Goal: Information Seeking & Learning: Check status

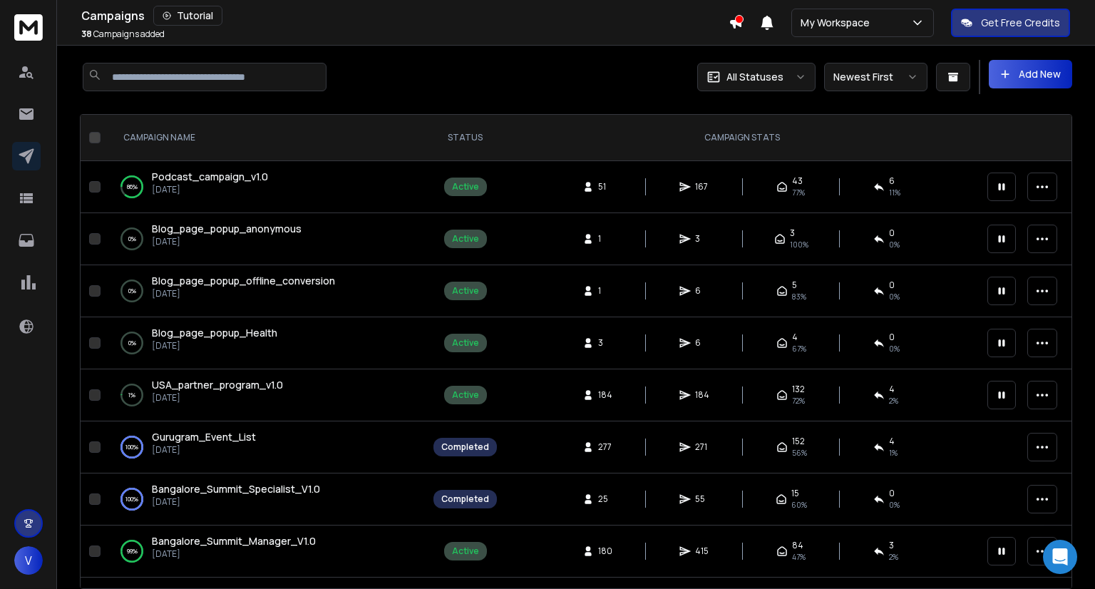
click at [230, 180] on span "Podcast_campaign_v1.0" at bounding box center [210, 177] width 116 height 14
click at [255, 176] on span "Podcast_campaign_v1.0" at bounding box center [210, 177] width 116 height 14
click at [230, 183] on span "Podcast_campaign_v1.0" at bounding box center [210, 177] width 116 height 14
click at [211, 170] on span "Podcast_campaign_v1.0" at bounding box center [210, 177] width 116 height 14
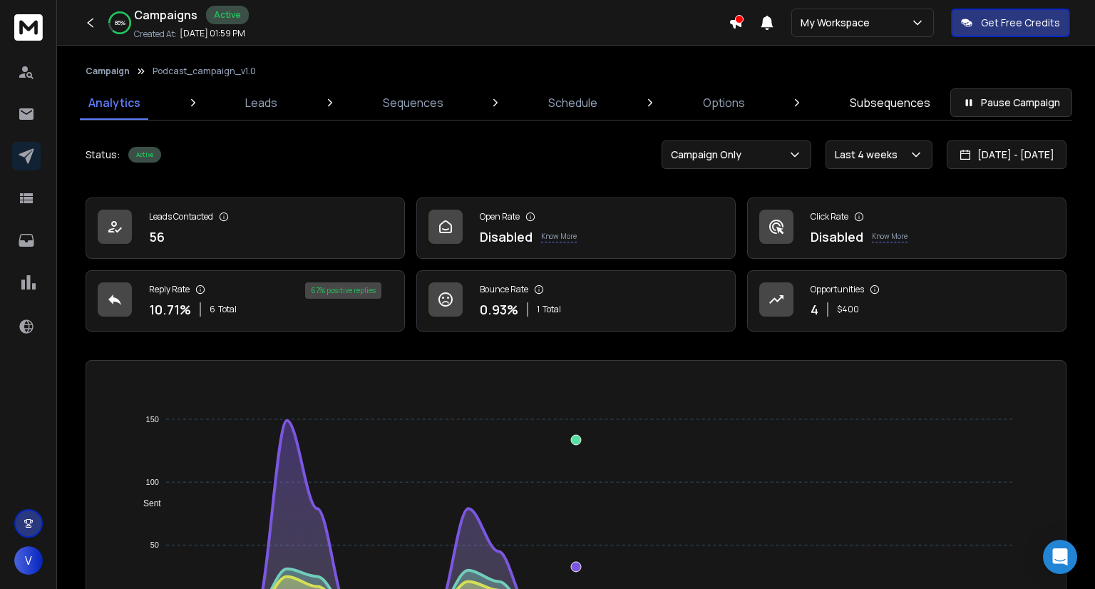
click at [901, 101] on p "Subsequences" at bounding box center [890, 102] width 81 height 17
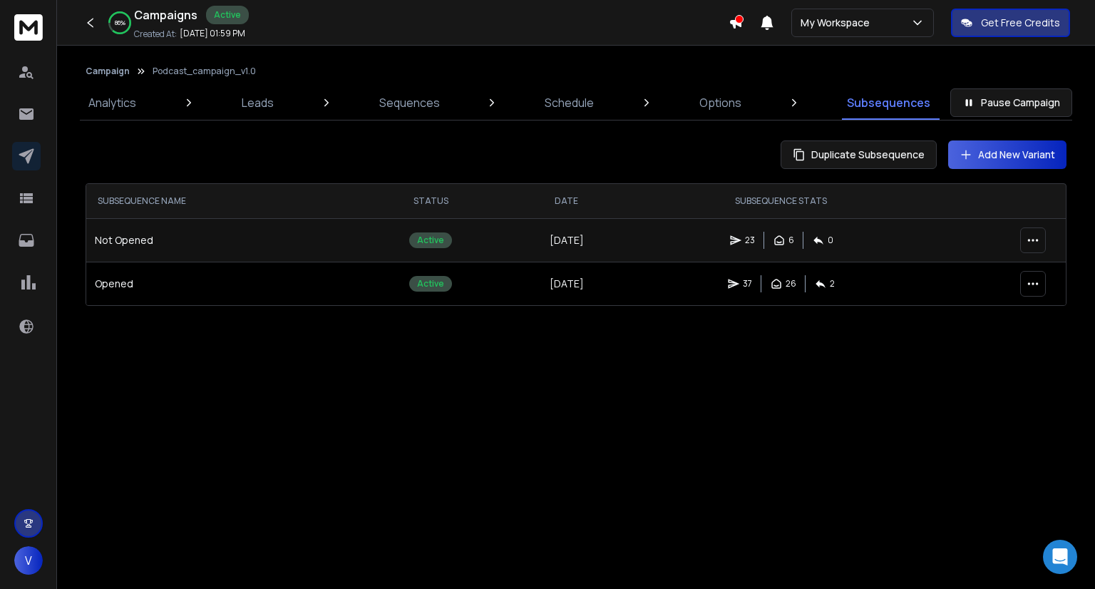
click at [138, 230] on td "Not Opened" at bounding box center [222, 239] width 272 height 43
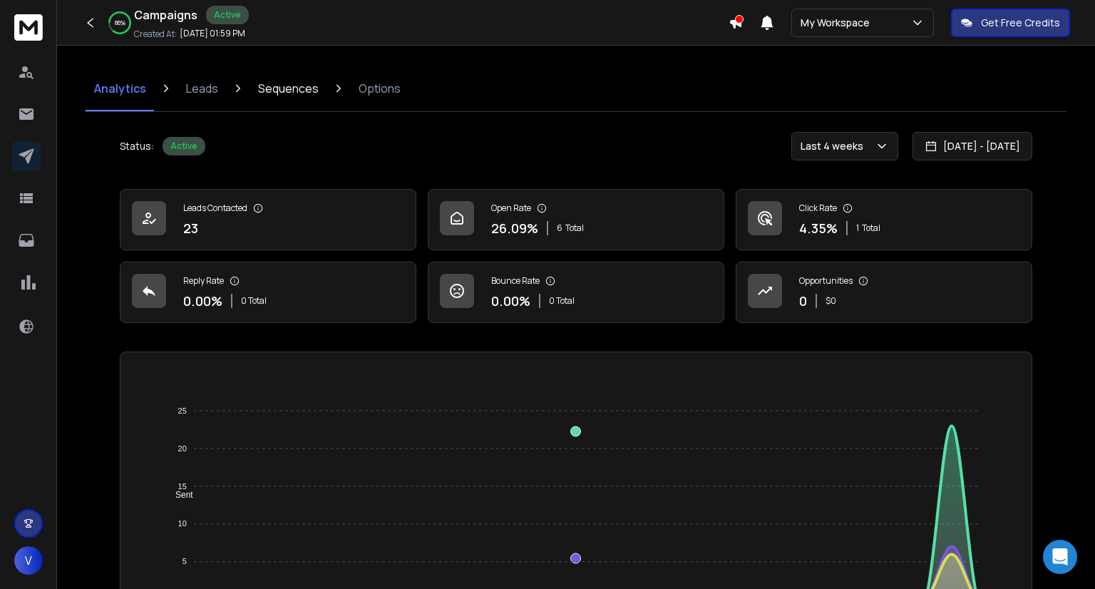
click at [272, 78] on link "Sequences" at bounding box center [289, 89] width 78 height 46
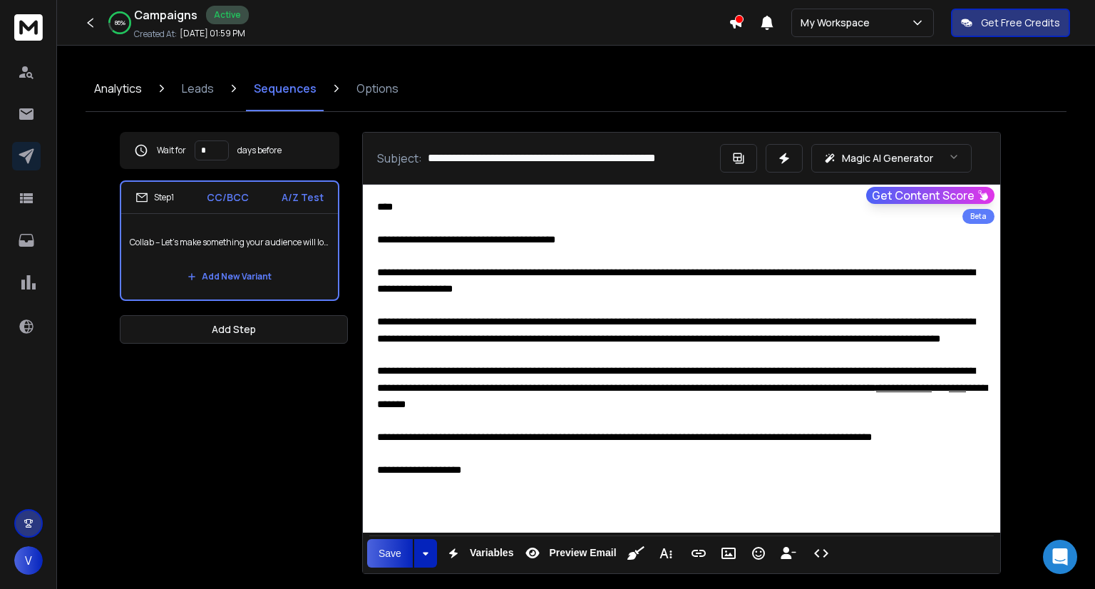
click at [138, 86] on p "Analytics" at bounding box center [118, 88] width 48 height 17
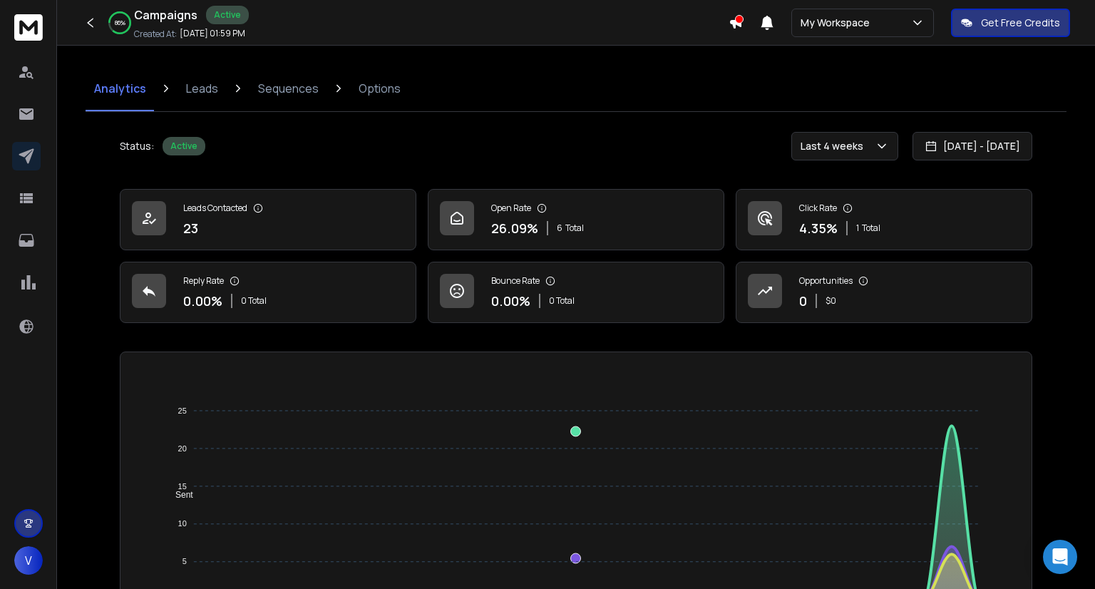
drag, startPoint x: 93, startPoint y: 24, endPoint x: 574, endPoint y: 150, distance: 497.3
click at [93, 24] on icon at bounding box center [90, 22] width 13 height 13
click at [86, 20] on icon at bounding box center [90, 22] width 13 height 13
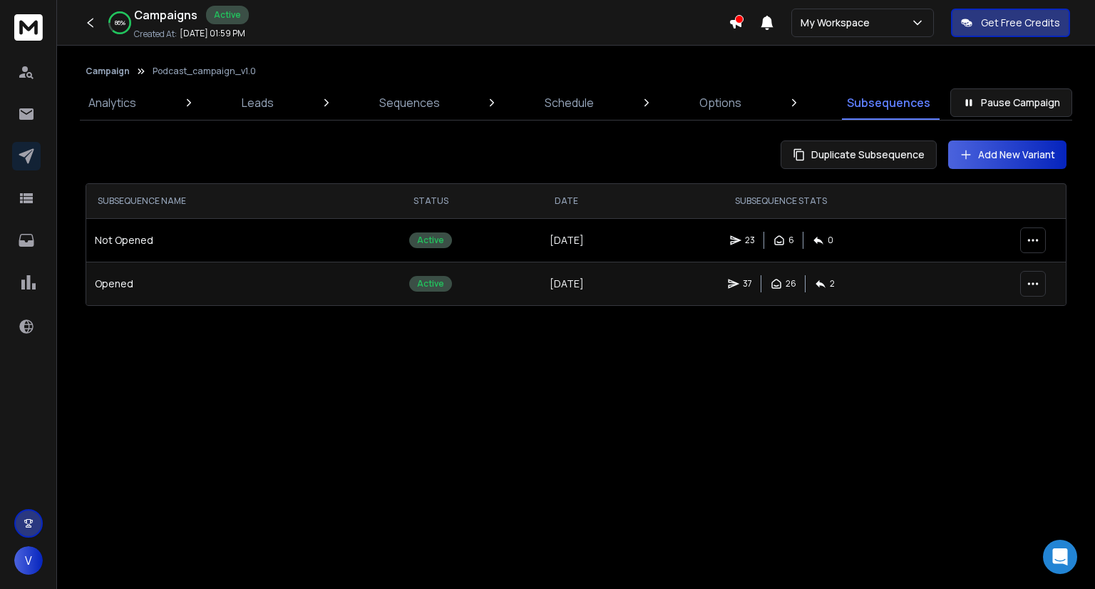
click at [116, 282] on td "Opened" at bounding box center [222, 283] width 272 height 43
click at [125, 285] on td "Opened" at bounding box center [222, 283] width 272 height 43
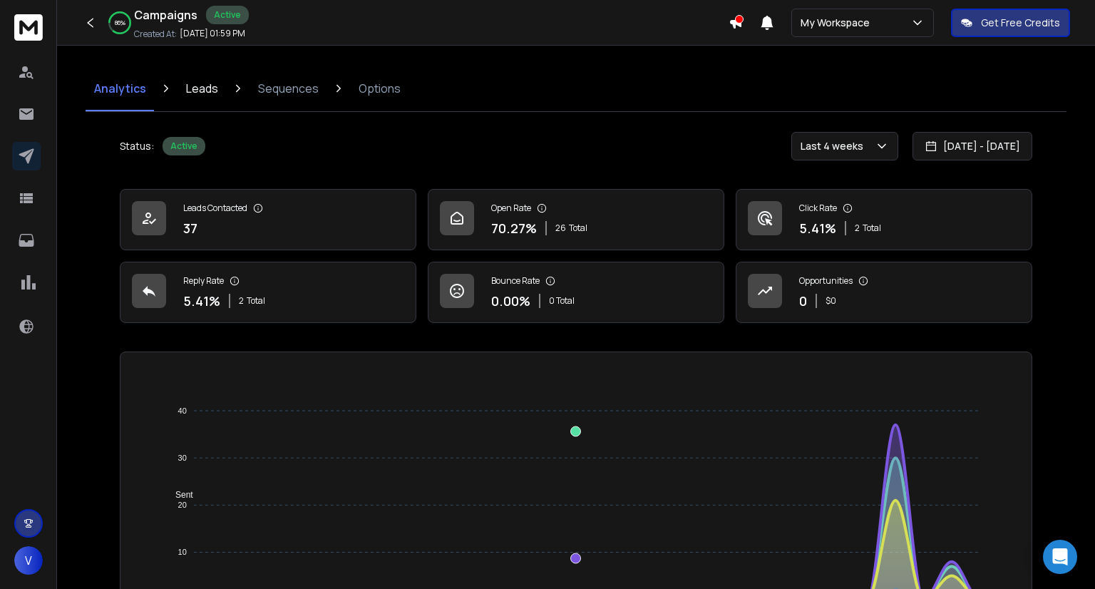
click at [192, 92] on p "Leads" at bounding box center [202, 88] width 32 height 17
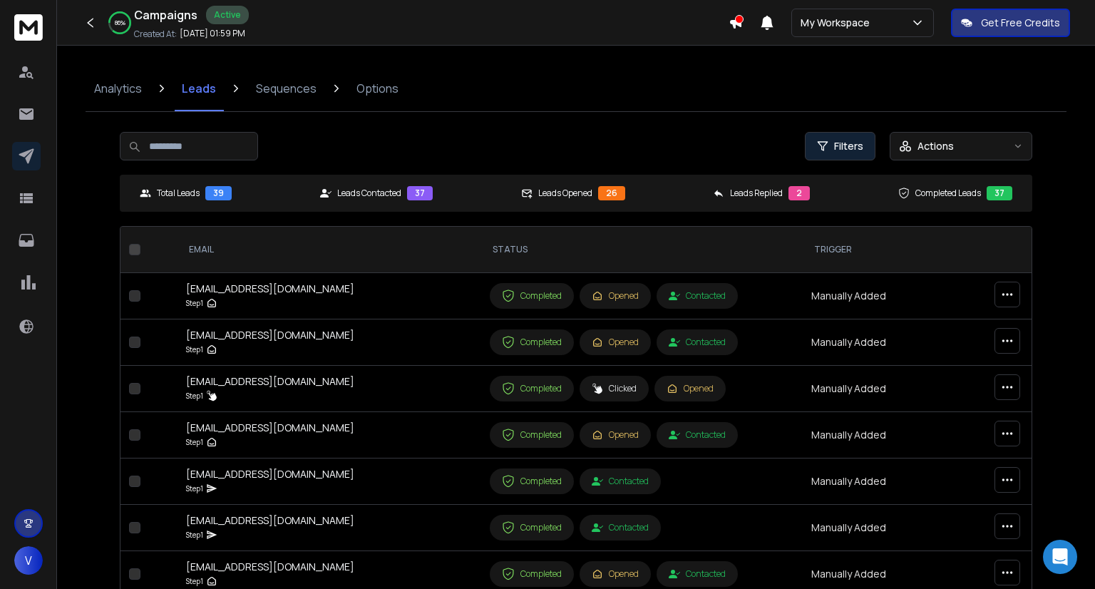
click at [852, 159] on button "Filters" at bounding box center [840, 146] width 71 height 29
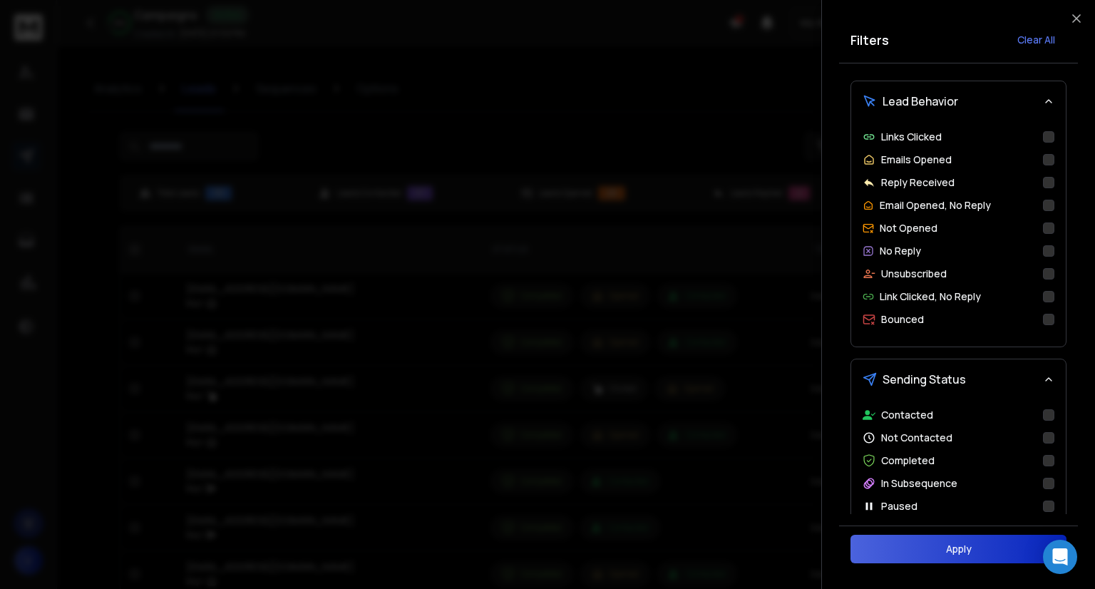
click at [1052, 183] on button "Reply Received" at bounding box center [1048, 182] width 11 height 11
click at [977, 551] on button "Apply" at bounding box center [959, 549] width 216 height 29
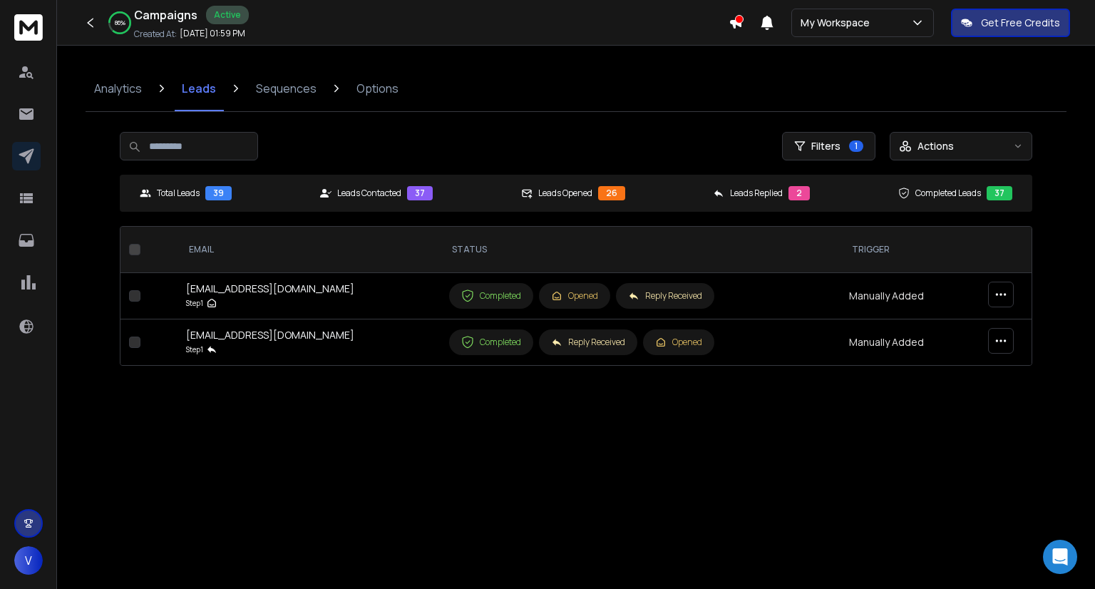
drag, startPoint x: 351, startPoint y: 289, endPoint x: 185, endPoint y: 284, distance: 166.9
click at [185, 284] on td "orders@socialmediaexaminer.com Step 1" at bounding box center [309, 296] width 263 height 46
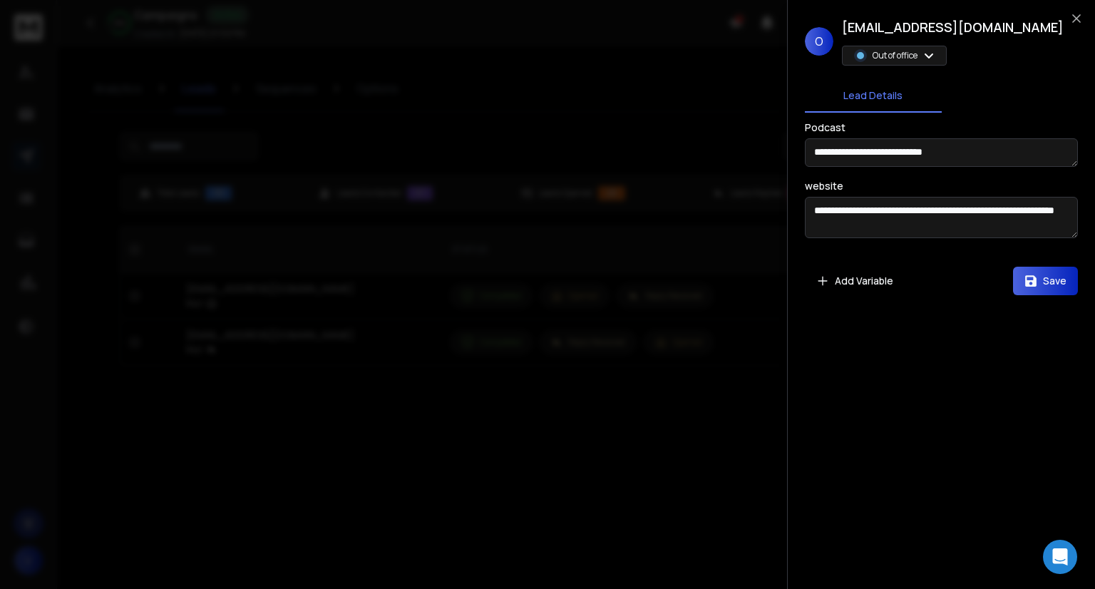
click at [488, 254] on div at bounding box center [547, 294] width 1095 height 589
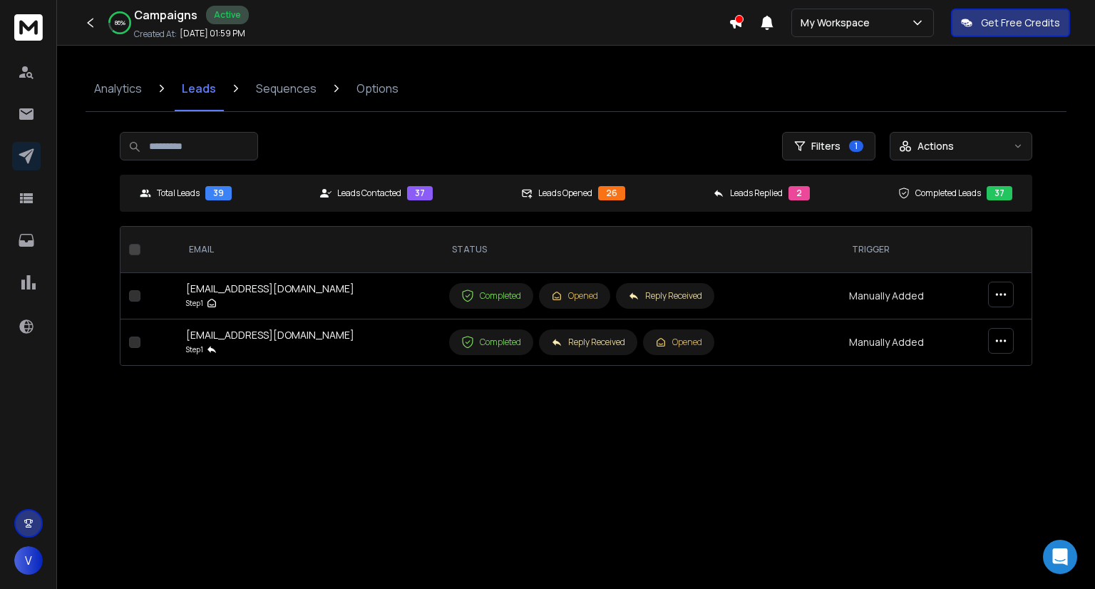
copy div
drag, startPoint x: 170, startPoint y: 287, endPoint x: 347, endPoint y: 292, distance: 177.6
click at [347, 292] on tr "orders@socialmediaexaminer.com Step 1 Completed Opened Reply Received Manually …" at bounding box center [575, 296] width 911 height 46
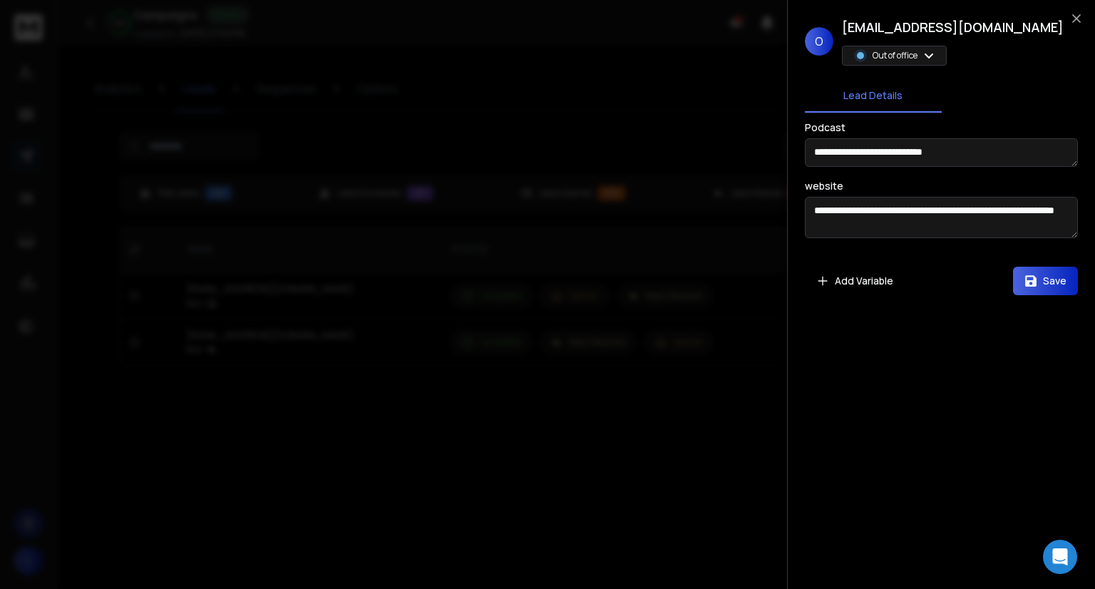
click at [366, 284] on div at bounding box center [547, 294] width 1095 height 589
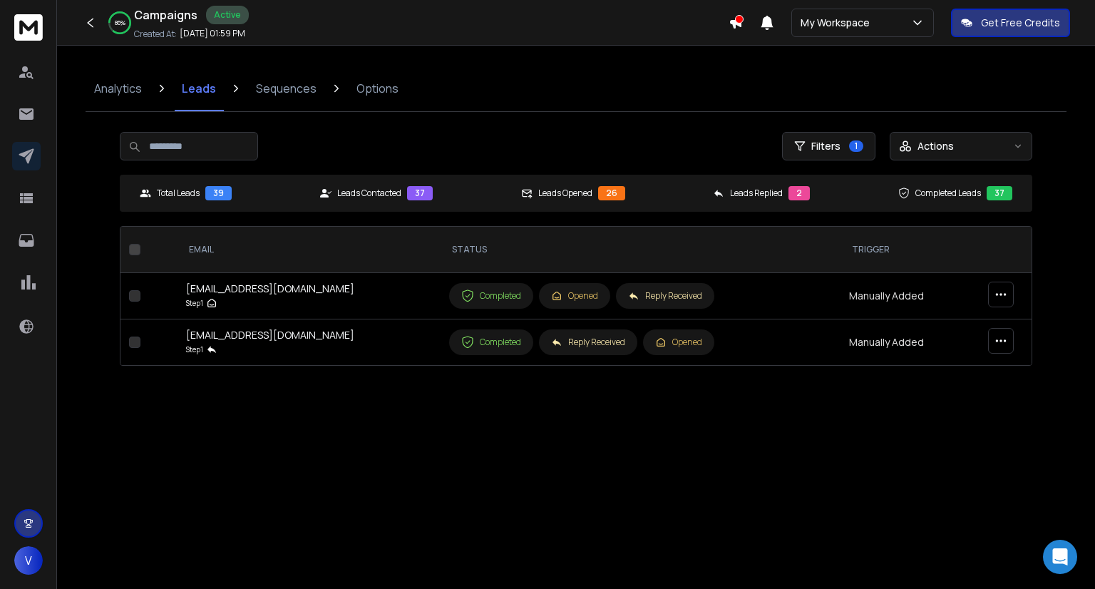
copy td "orders@socialmediaexaminer.com"
drag, startPoint x: 353, startPoint y: 292, endPoint x: 181, endPoint y: 284, distance: 172.0
click at [181, 284] on td "orders@socialmediaexaminer.com Step 1" at bounding box center [309, 296] width 263 height 46
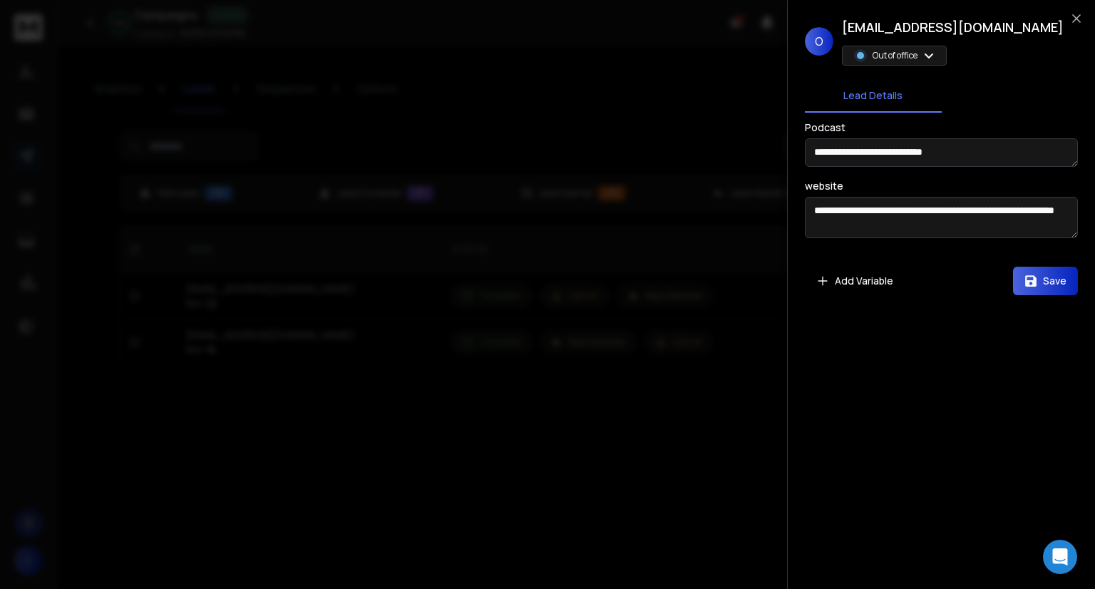
click at [1088, 21] on div "**********" at bounding box center [941, 294] width 308 height 589
click at [1078, 24] on icon "button" at bounding box center [1076, 18] width 14 height 14
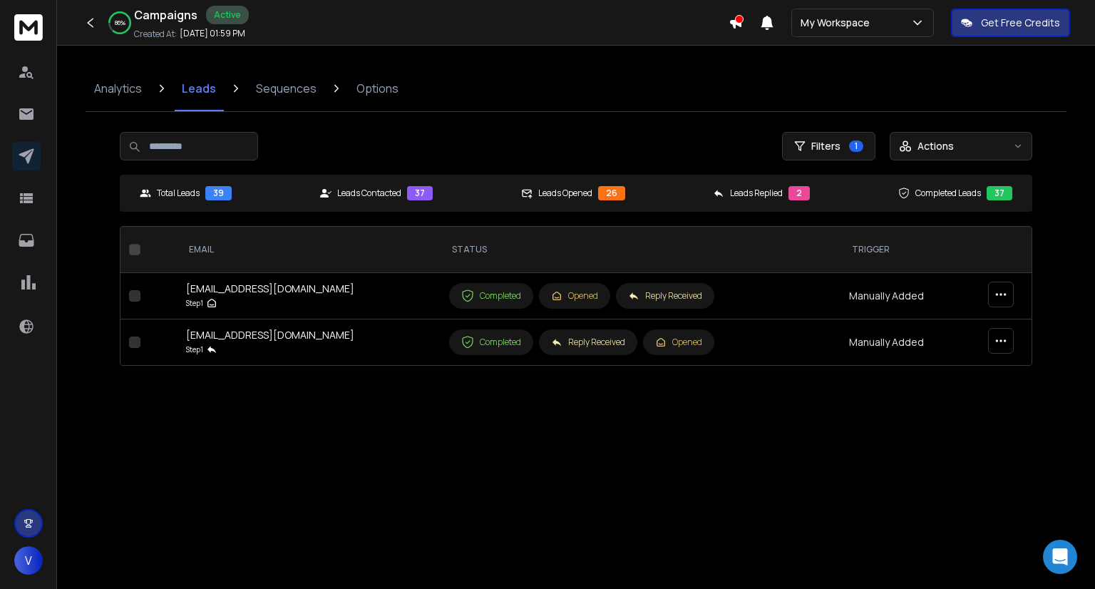
click at [572, 411] on div "ReferralStack Unlock AI-powered affiliate growth Lifetime Deals available! Clai…" at bounding box center [547, 294] width 1095 height 589
copy tr "orders@socialmediaexaminer.com"
click at [359, 423] on div "ReferralStack Unlock AI-powered affiliate growth Lifetime Deals available! Clai…" at bounding box center [547, 294] width 1095 height 589
copy tr "world@socialmediaexaminer.com"
click at [37, 155] on link at bounding box center [26, 156] width 29 height 29
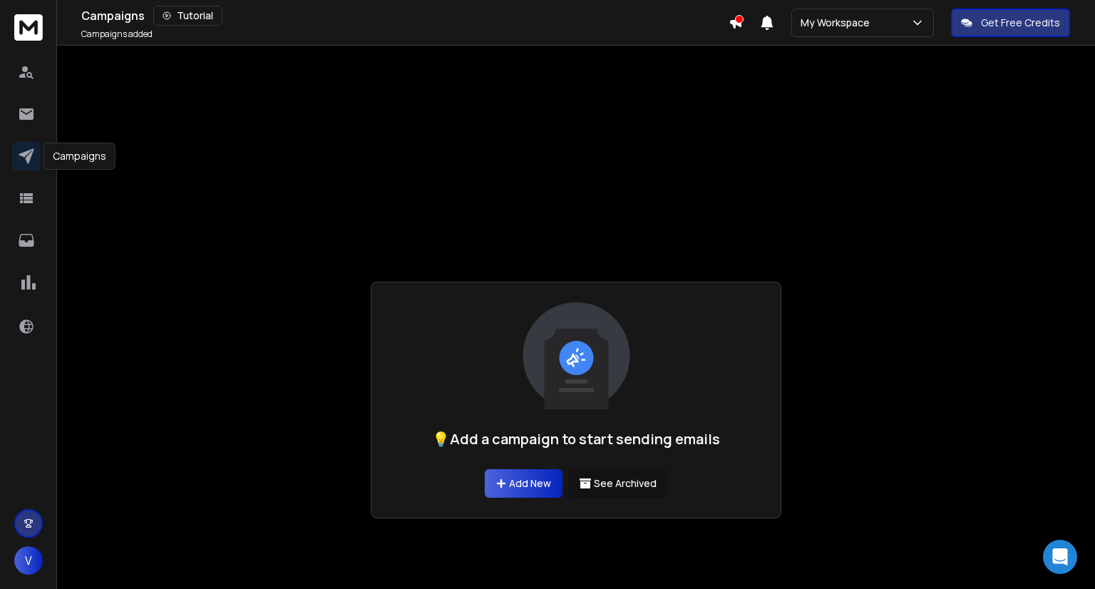
click at [24, 154] on icon at bounding box center [26, 156] width 15 height 15
click at [27, 118] on icon at bounding box center [26, 113] width 14 height 11
click at [27, 150] on icon at bounding box center [26, 156] width 17 height 17
click at [27, 187] on link at bounding box center [26, 198] width 29 height 29
click at [26, 70] on circle at bounding box center [25, 69] width 6 height 6
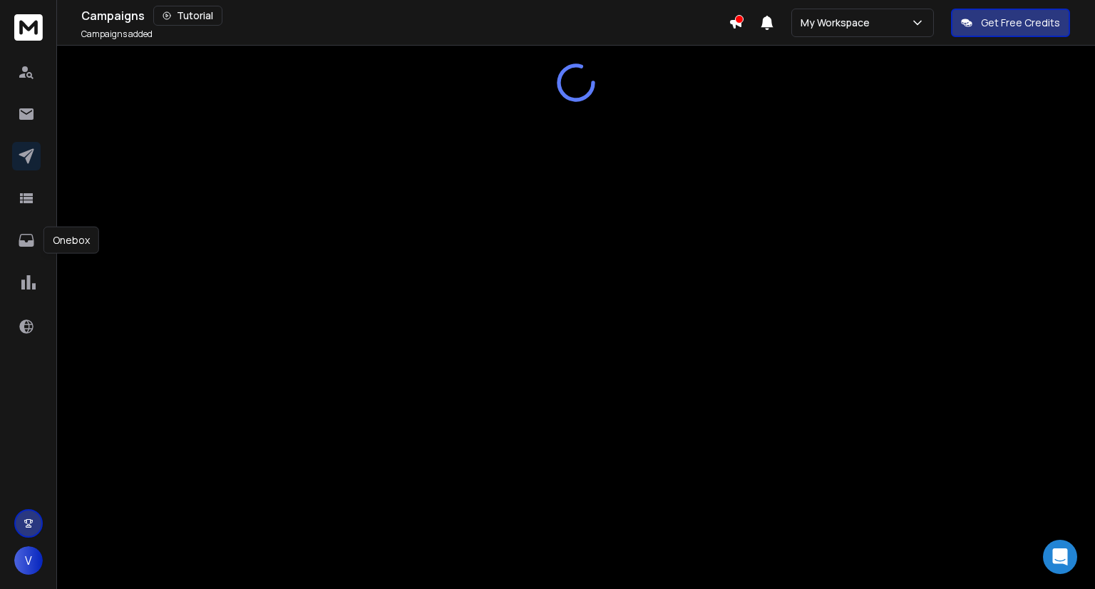
click at [19, 240] on icon at bounding box center [26, 240] width 15 height 13
click at [32, 242] on icon at bounding box center [26, 240] width 15 height 13
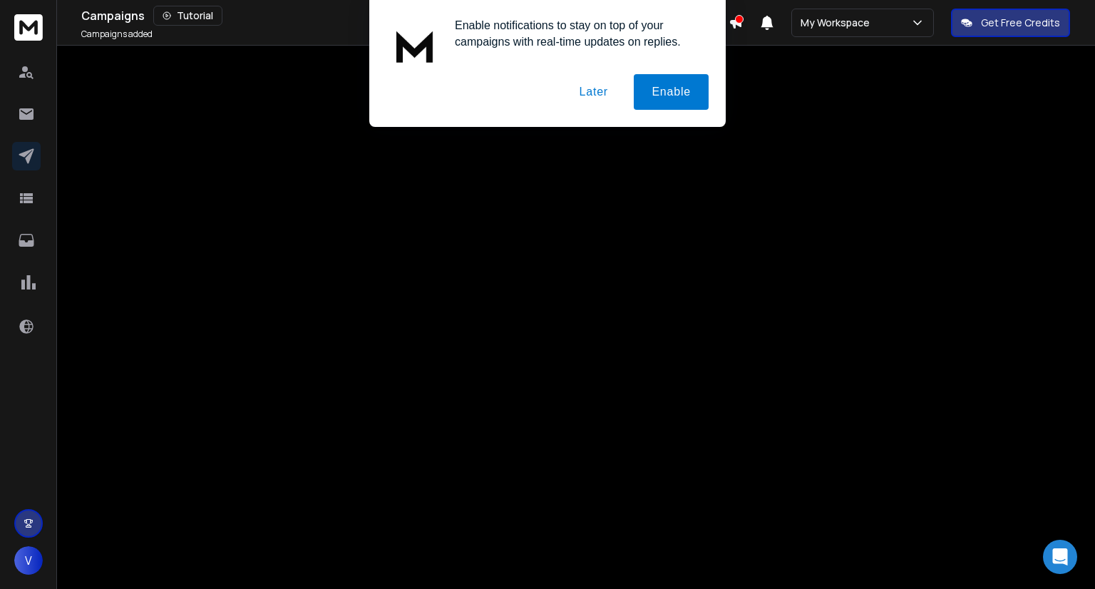
click at [600, 96] on button "Later" at bounding box center [593, 92] width 64 height 36
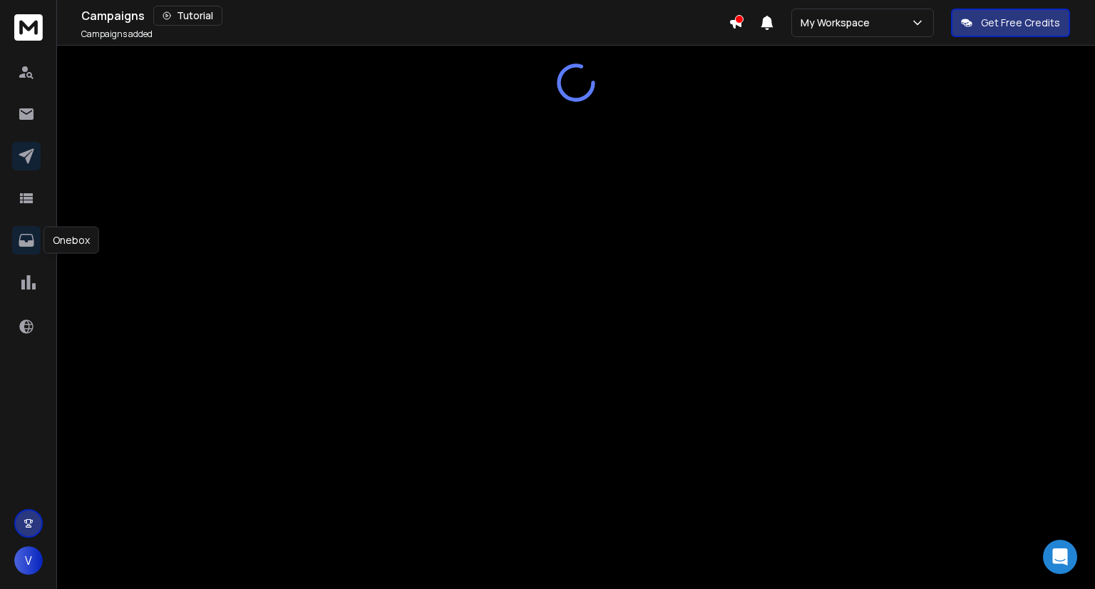
click at [30, 243] on icon at bounding box center [26, 240] width 15 height 13
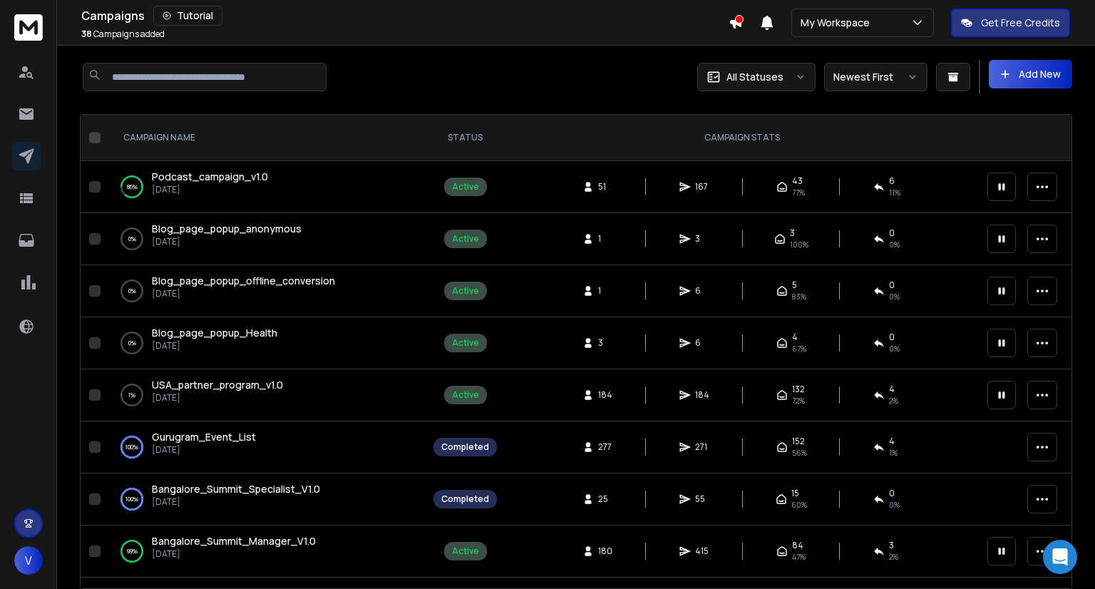
click at [227, 180] on span "Podcast_campaign_v1.0" at bounding box center [210, 177] width 116 height 14
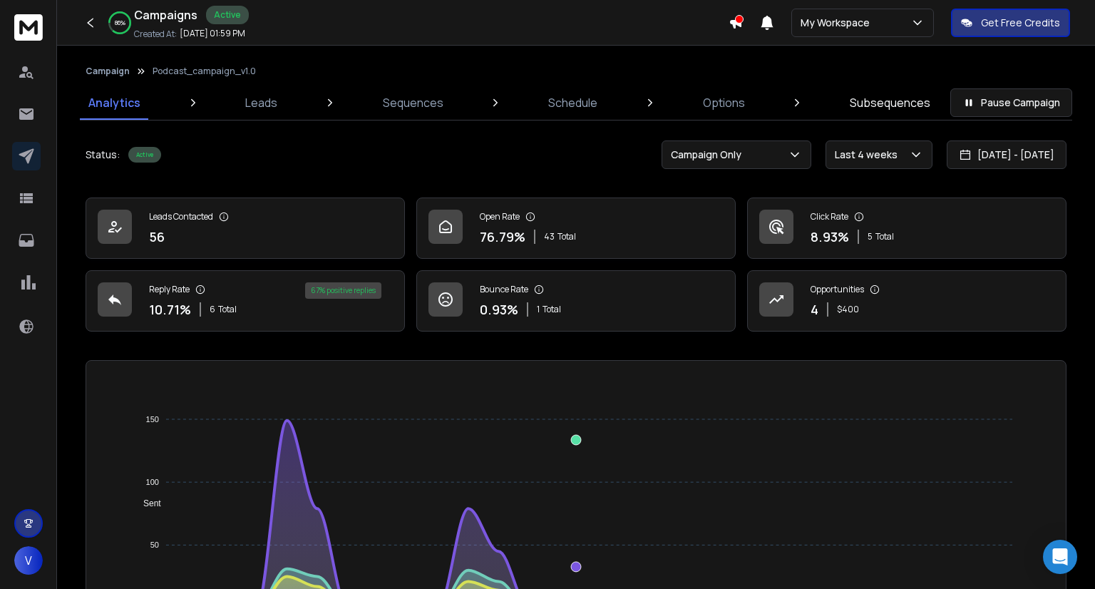
click at [905, 106] on p "Subsequences" at bounding box center [890, 102] width 81 height 17
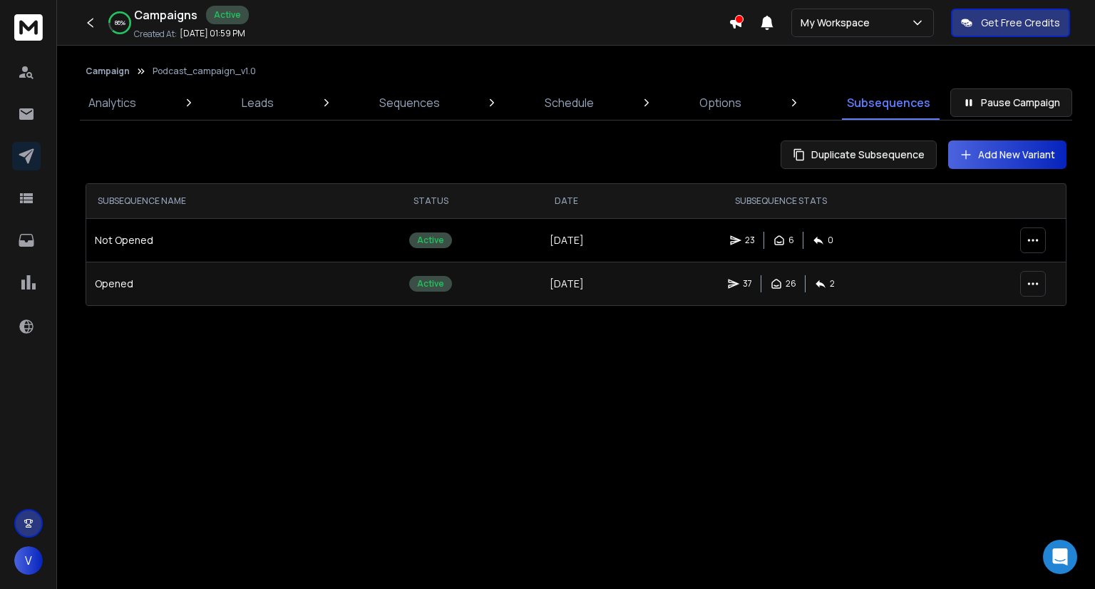
click at [142, 283] on td "Opened" at bounding box center [222, 283] width 272 height 43
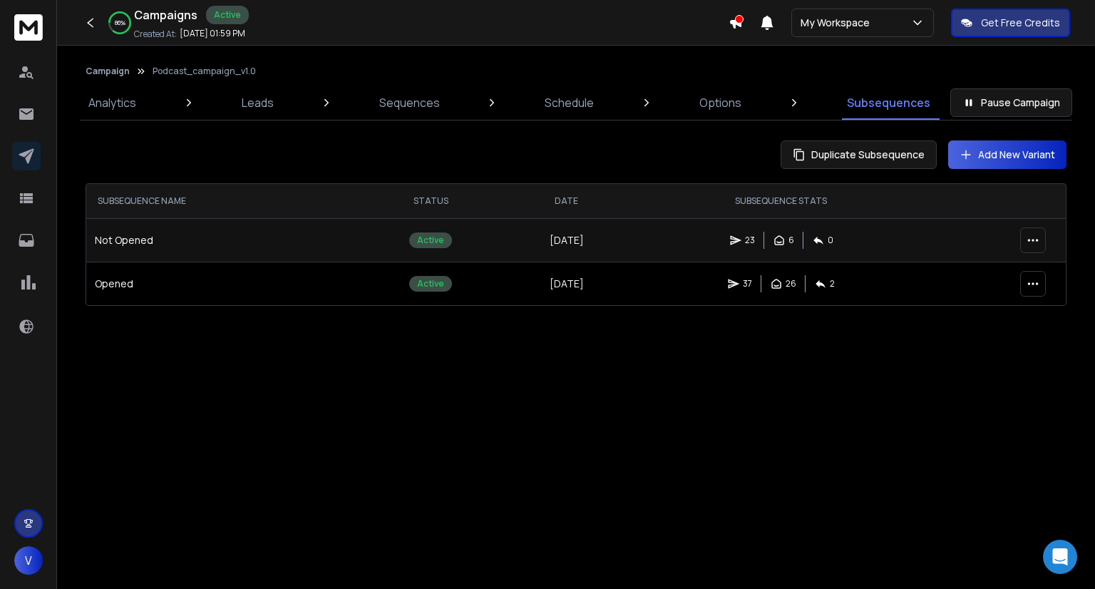
click at [138, 241] on td "Not Opened" at bounding box center [222, 239] width 272 height 43
